Goal: Task Accomplishment & Management: Use online tool/utility

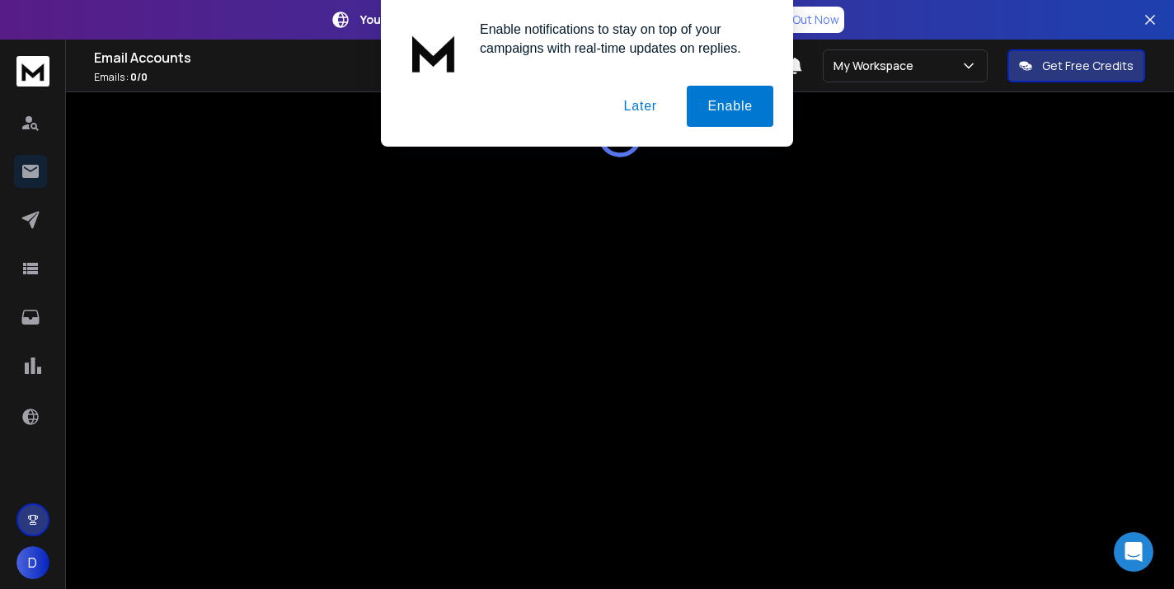
click at [635, 109] on button "Later" at bounding box center [640, 106] width 74 height 41
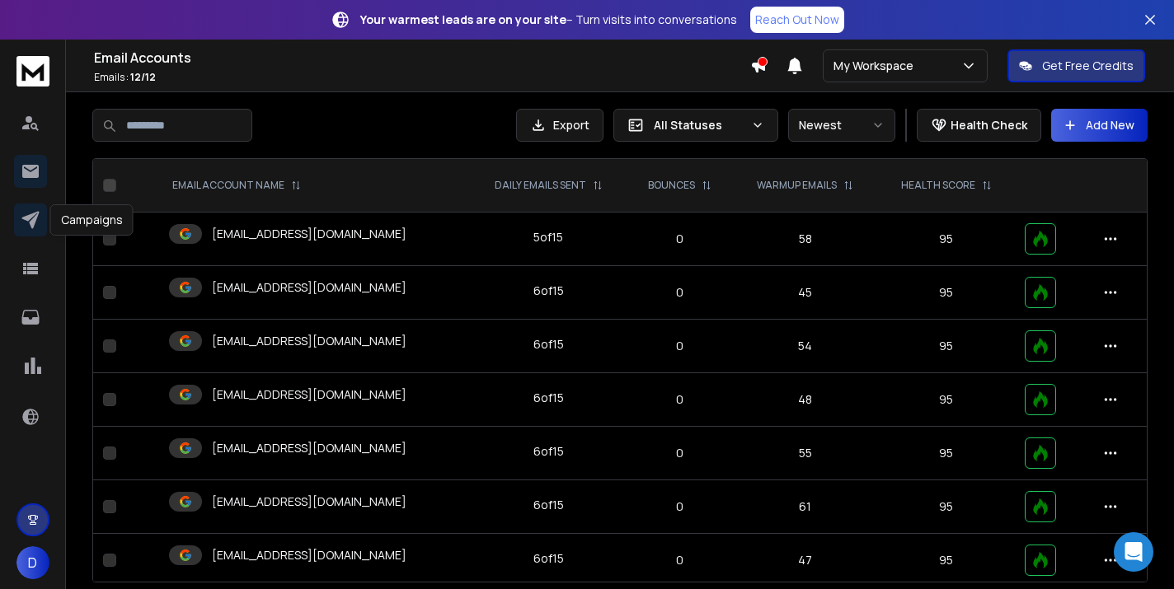
click at [26, 227] on icon at bounding box center [31, 220] width 20 height 20
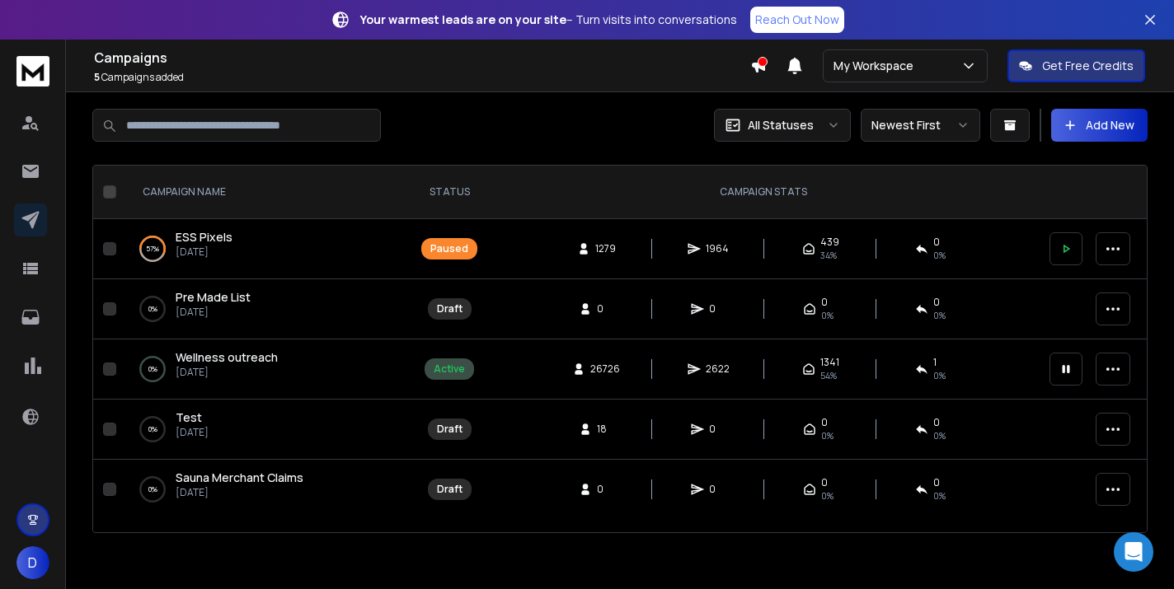
click at [270, 349] on span "Wellness outreach" at bounding box center [227, 357] width 102 height 16
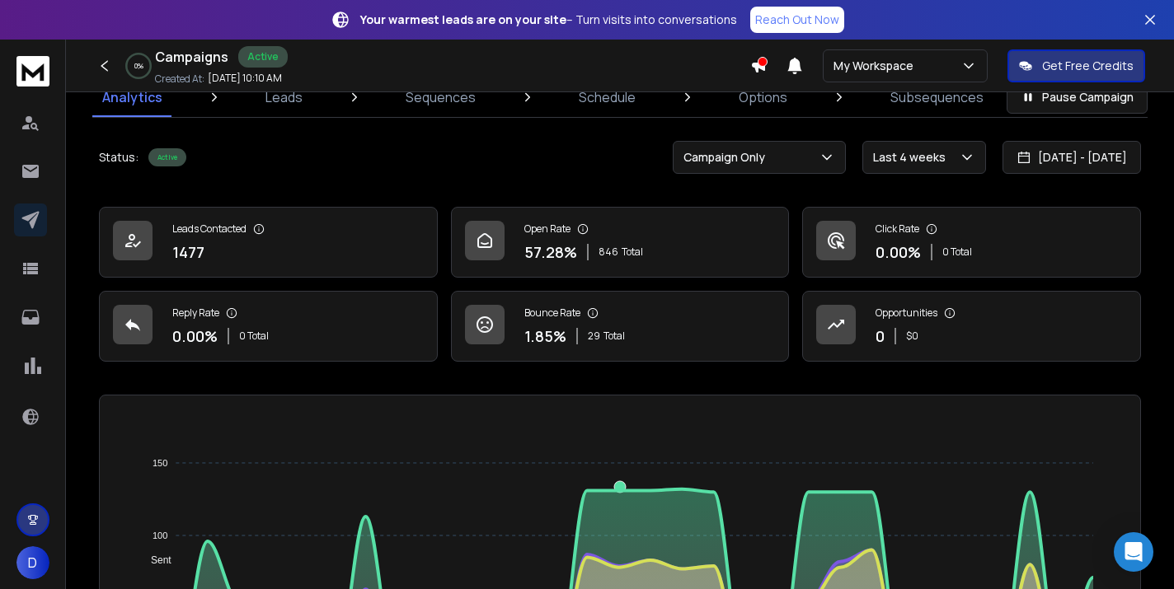
scroll to position [65, 0]
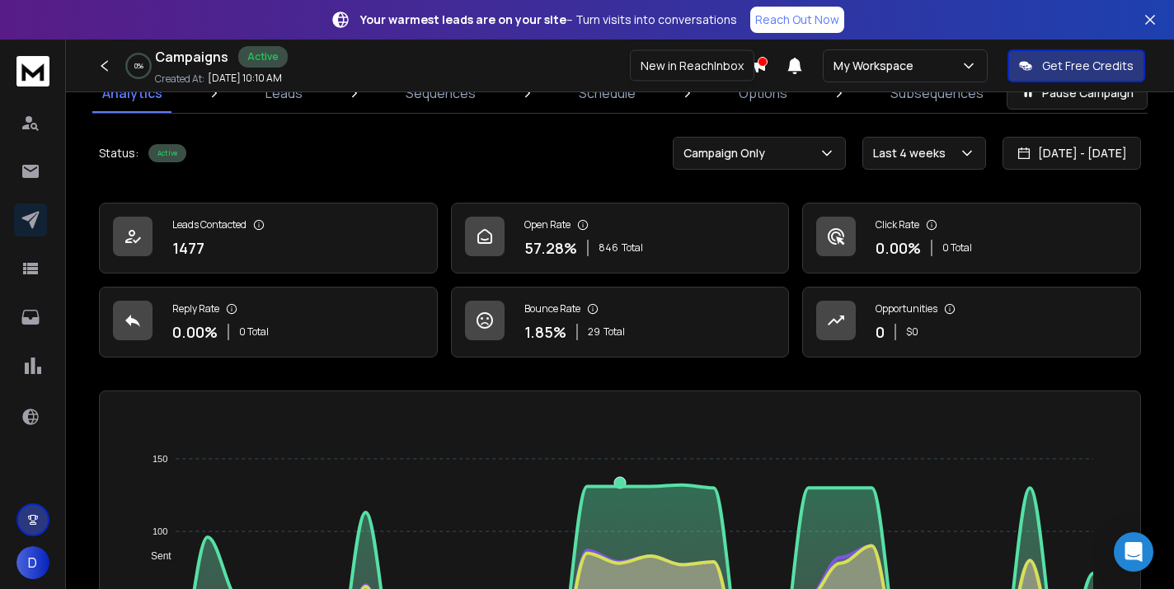
click at [765, 68] on icon at bounding box center [758, 65] width 13 height 13
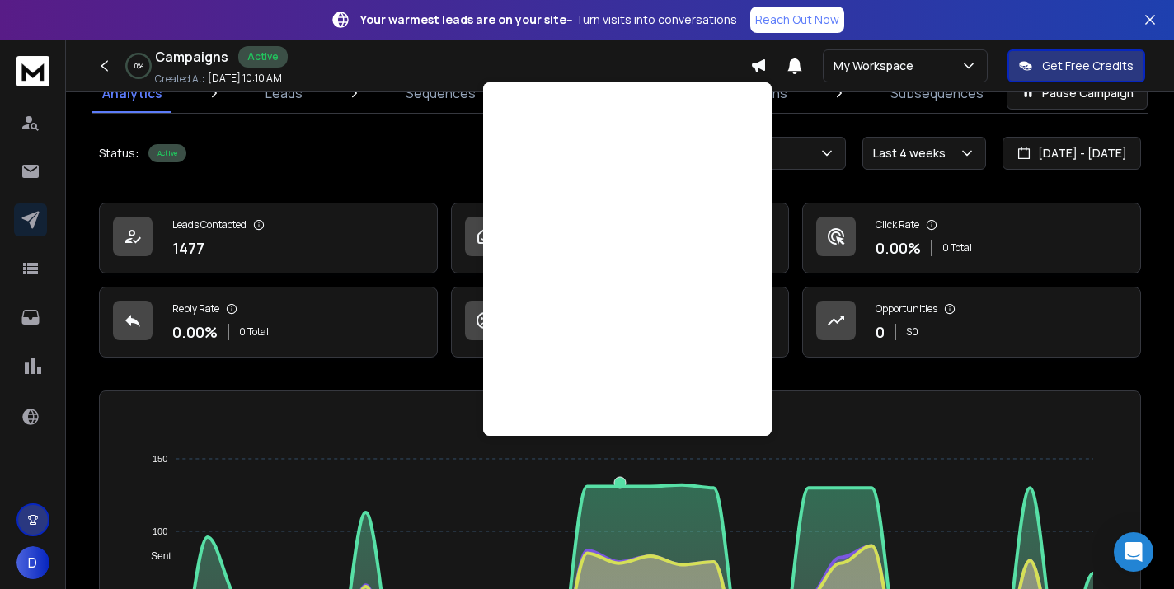
click at [497, 61] on div "0 % Campaigns Active Created At: [DATE] 10:10 AM My Workspace Get Free Credits" at bounding box center [587, 66] width 1174 height 53
